Goal: Navigation & Orientation: Find specific page/section

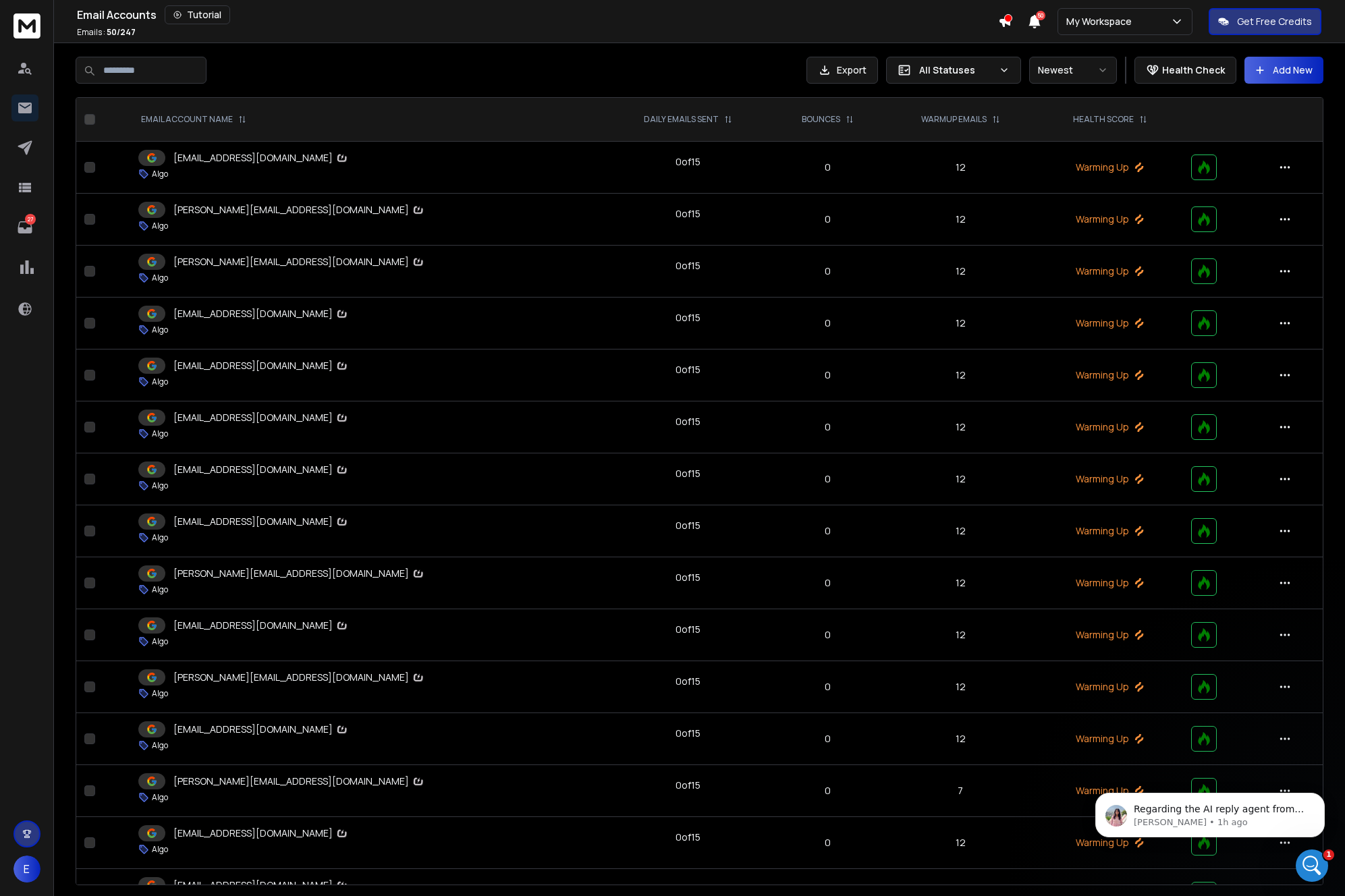
click at [1335, 96] on div "Export All Statuses Newest Health Check Add New EMAIL ACCOUNT NAME DAILY EMAILS…" at bounding box center [700, 471] width 1292 height 856
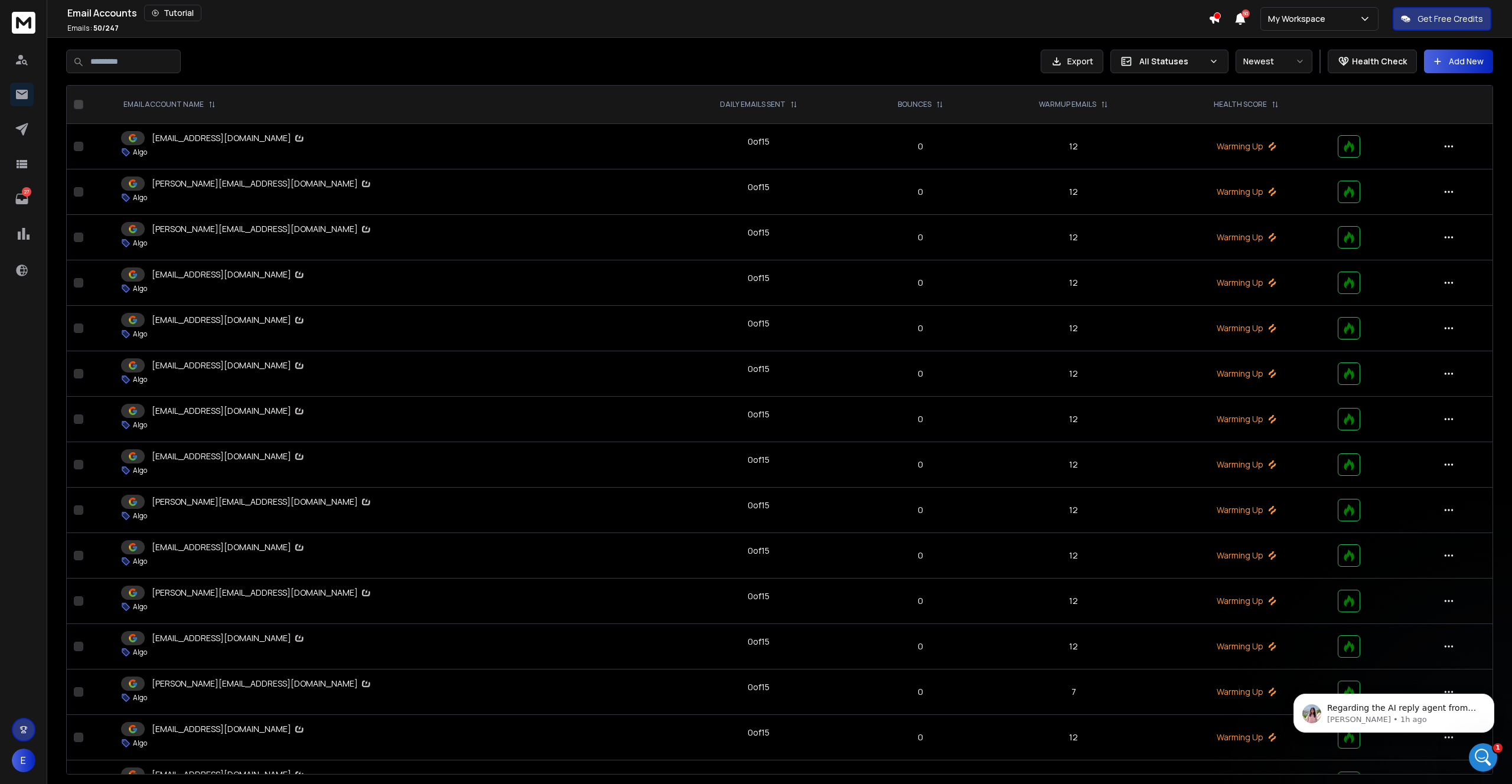
click at [662, 111] on th "DAILY EMAILS SENT" at bounding box center [759, 105] width 194 height 38
click at [28, 134] on icon at bounding box center [22, 129] width 14 height 14
